Goal: Navigation & Orientation: Find specific page/section

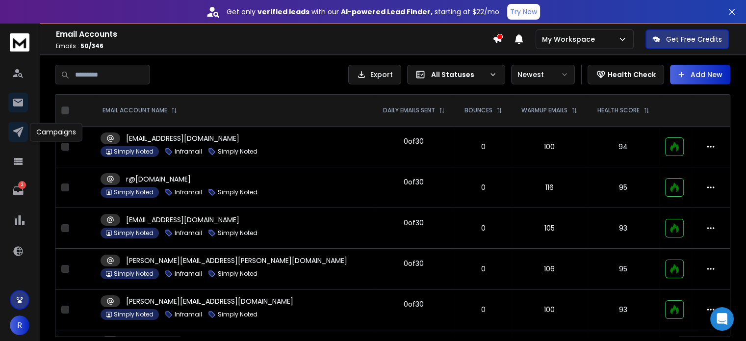
click at [25, 122] on link at bounding box center [18, 132] width 20 height 20
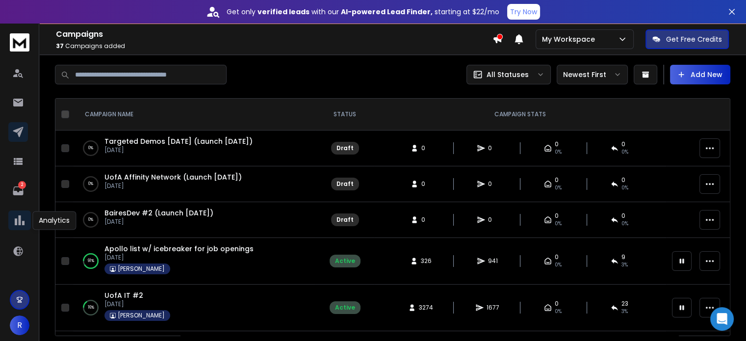
click at [15, 216] on icon at bounding box center [19, 220] width 15 height 15
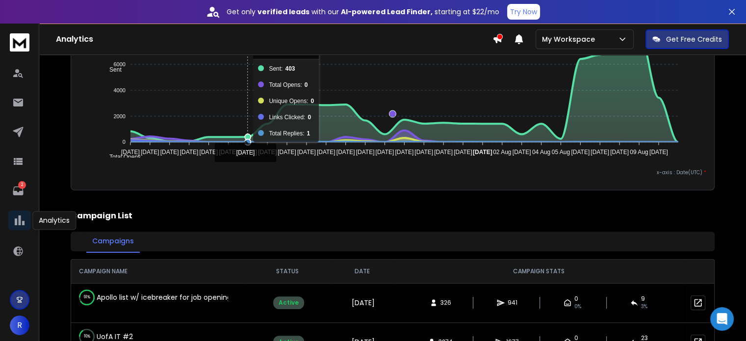
drag, startPoint x: 244, startPoint y: 138, endPoint x: 235, endPoint y: 129, distance: 13.2
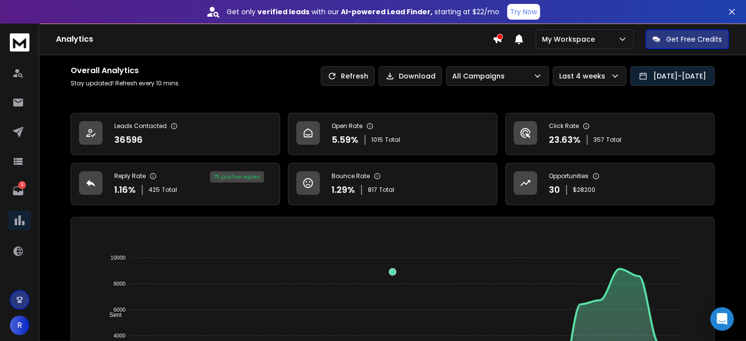
click at [655, 78] on button "14 Jul 2025 - 11 Aug 2025" at bounding box center [673, 76] width 84 height 20
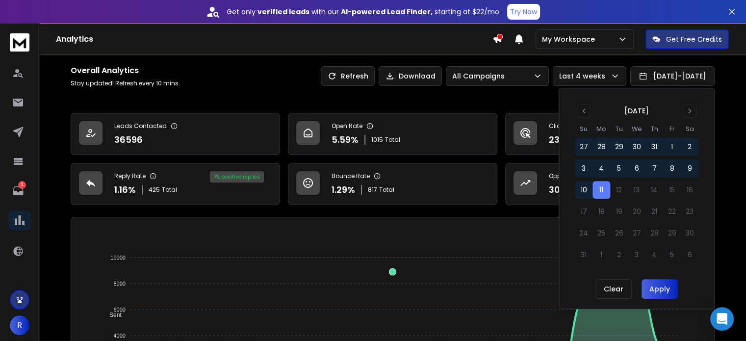
click at [605, 166] on button "4" at bounding box center [602, 168] width 18 height 18
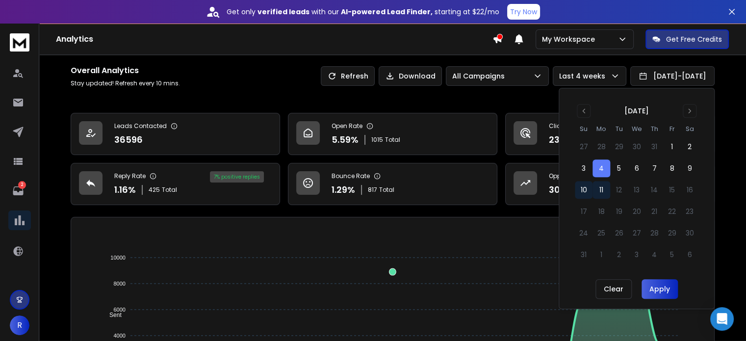
click at [583, 189] on button "10" at bounding box center [584, 190] width 18 height 18
click at [650, 284] on button "Apply" at bounding box center [660, 289] width 36 height 20
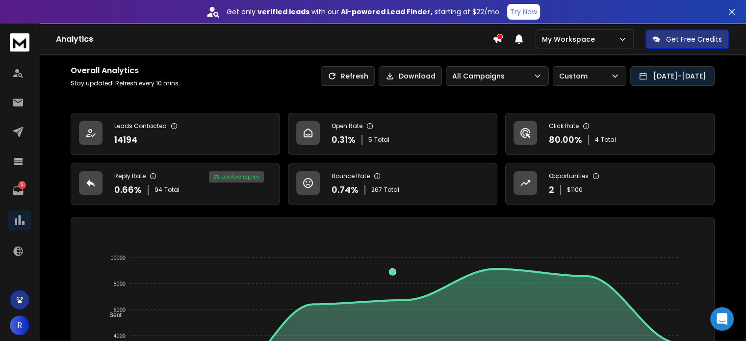
click at [642, 80] on button "04 Aug 2025 - 10 Aug 2025" at bounding box center [673, 76] width 84 height 20
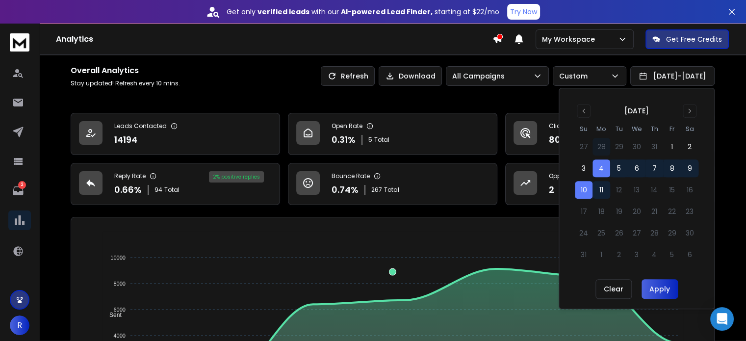
click at [606, 147] on button "28" at bounding box center [602, 147] width 18 height 18
click at [605, 147] on button "28" at bounding box center [602, 147] width 18 height 18
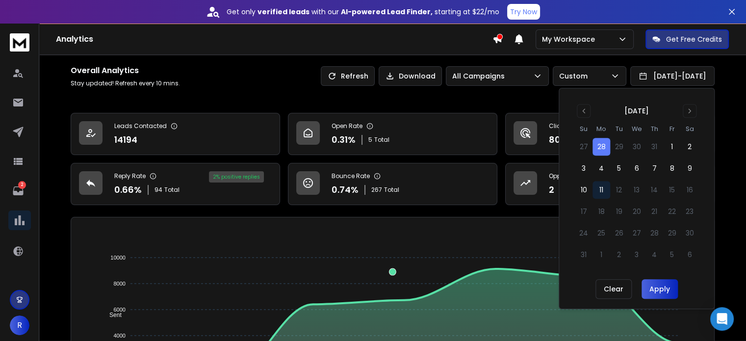
click at [605, 147] on button "28" at bounding box center [602, 147] width 18 height 18
click at [587, 162] on button "3" at bounding box center [584, 168] width 18 height 18
click at [669, 286] on button "Apply" at bounding box center [660, 289] width 36 height 20
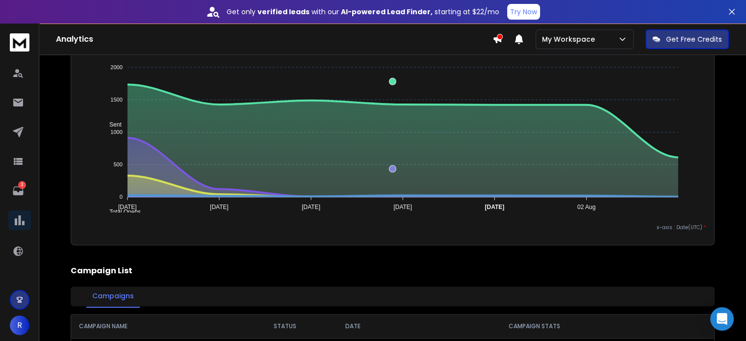
scroll to position [196, 0]
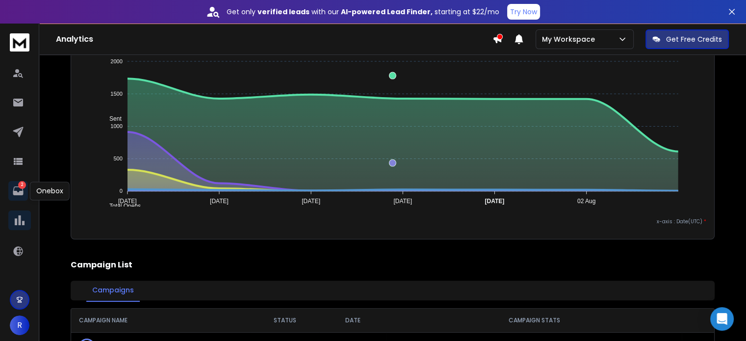
click at [16, 189] on icon at bounding box center [18, 191] width 12 height 12
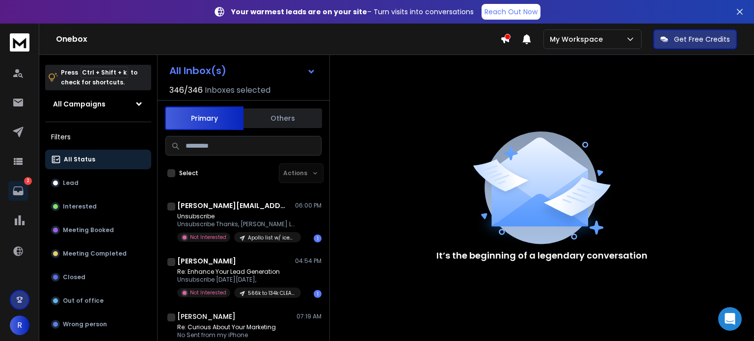
click at [94, 217] on div "All Status Lead Interested Meeting Booked Meeting Completed Closed Out of offic…" at bounding box center [98, 254] width 106 height 208
click at [102, 200] on button "Interested" at bounding box center [98, 207] width 106 height 20
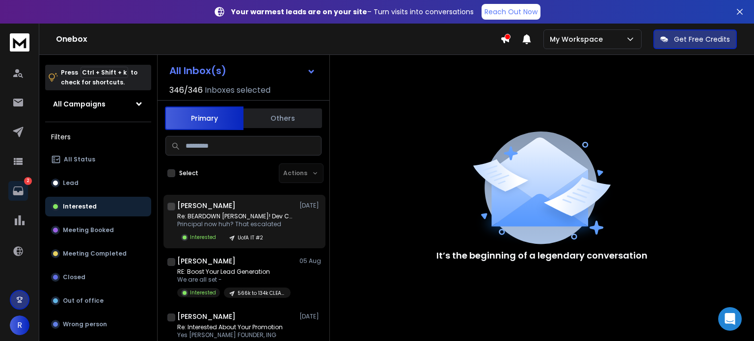
scroll to position [49, 0]
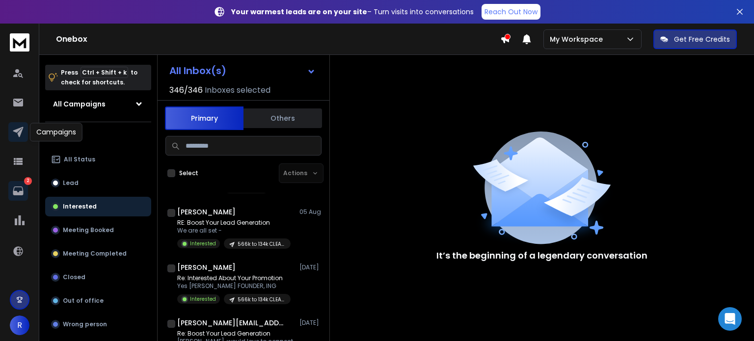
click at [12, 127] on icon at bounding box center [18, 132] width 12 height 12
